Goal: Task Accomplishment & Management: Manage account settings

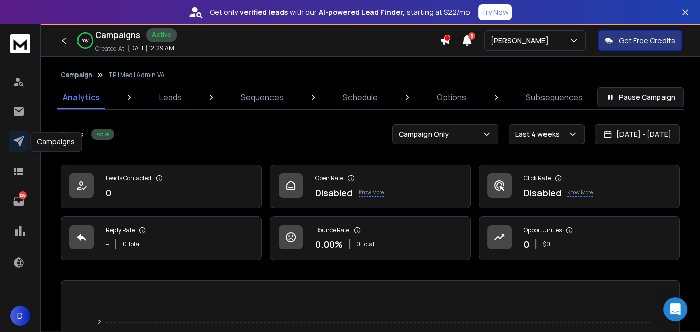
click at [21, 141] on icon at bounding box center [18, 141] width 11 height 11
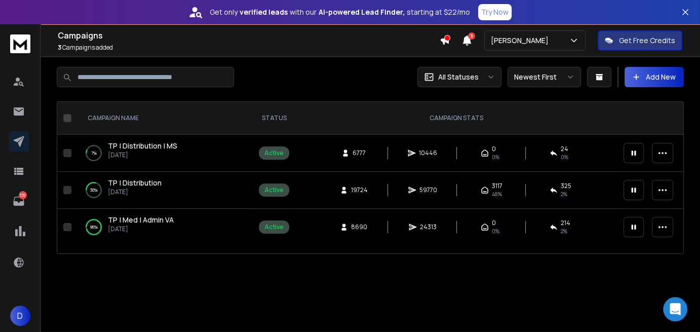
click at [217, 279] on div "Campaigns 3 Campaigns Added All Statuses Newest First Add New CAMPAIGN NAME STA…" at bounding box center [370, 233] width 627 height 332
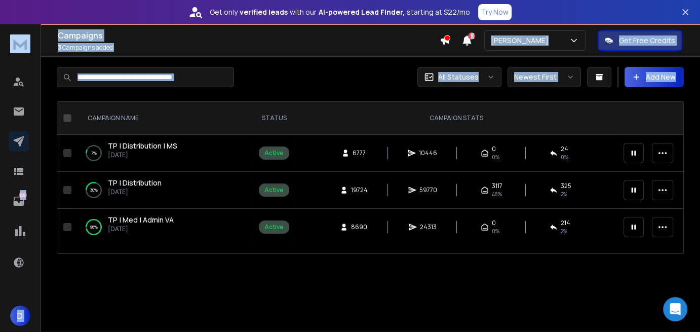
drag, startPoint x: 673, startPoint y: 263, endPoint x: 20, endPoint y: 17, distance: 698.0
click at [17, 17] on div "Get only verified leads with our AI-powered Lead Finder, starting at $22/mo Try…" at bounding box center [350, 166] width 700 height 332
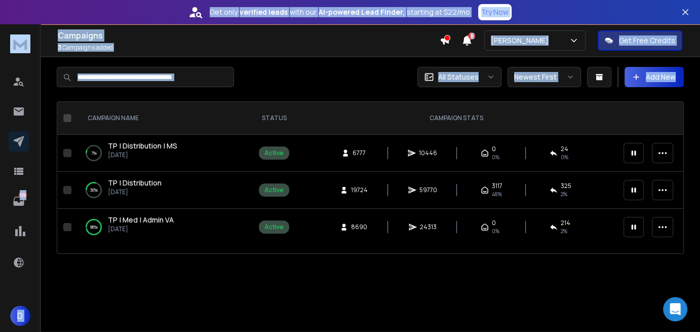
click at [300, 282] on div "Campaigns 3 Campaigns Added All Statuses Newest First Add New CAMPAIGN NAME STA…" at bounding box center [370, 233] width 627 height 332
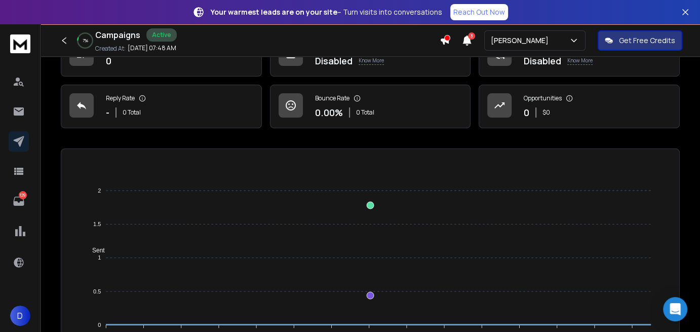
scroll to position [270, 0]
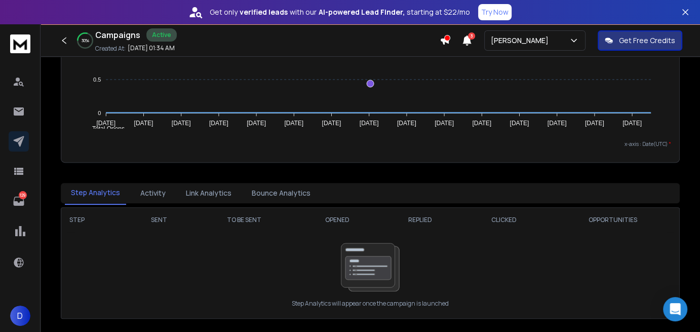
scroll to position [347, 0]
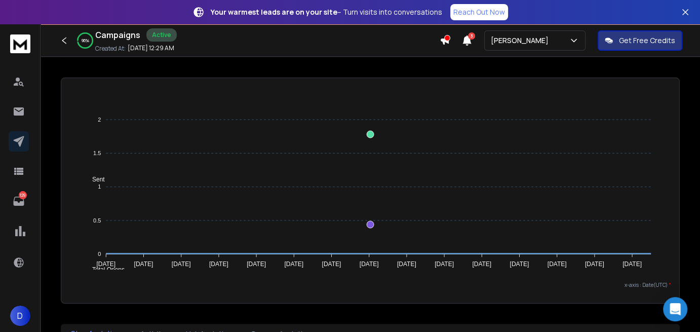
scroll to position [337, 0]
